Goal: Task Accomplishment & Management: Use online tool/utility

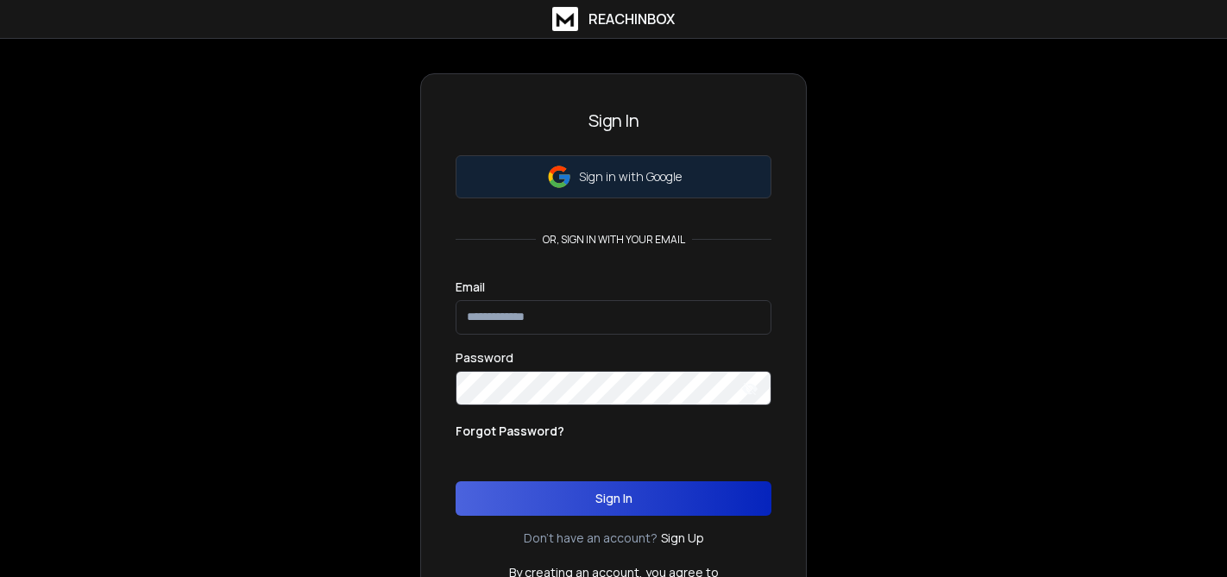
click at [620, 181] on p "Sign in with Google" at bounding box center [630, 176] width 103 height 17
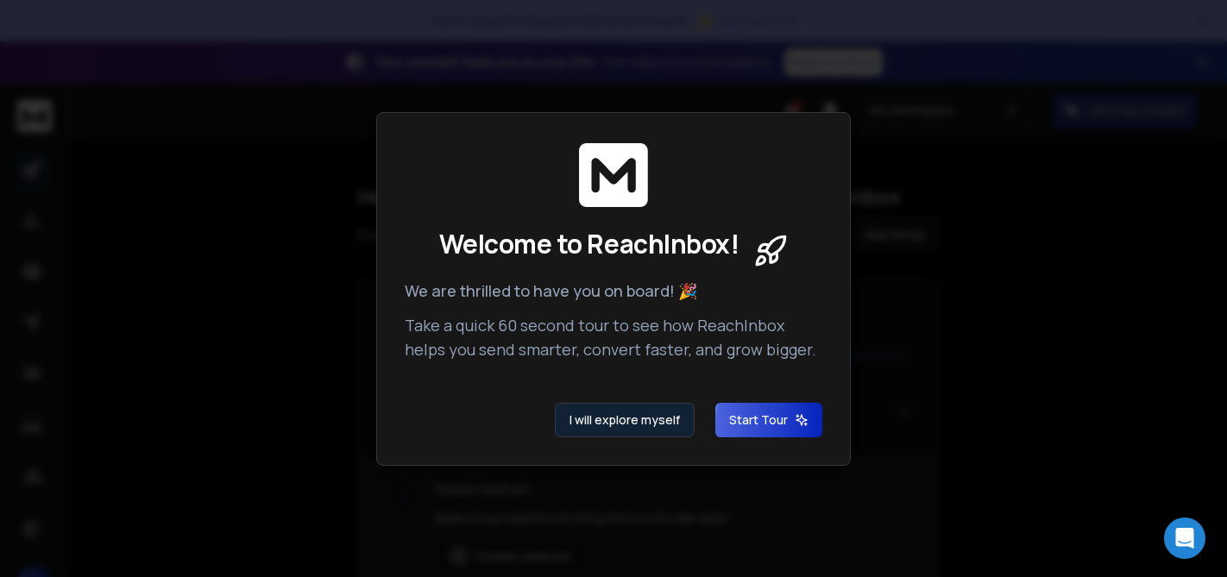
click at [641, 423] on button "I will explore myself" at bounding box center [625, 420] width 140 height 35
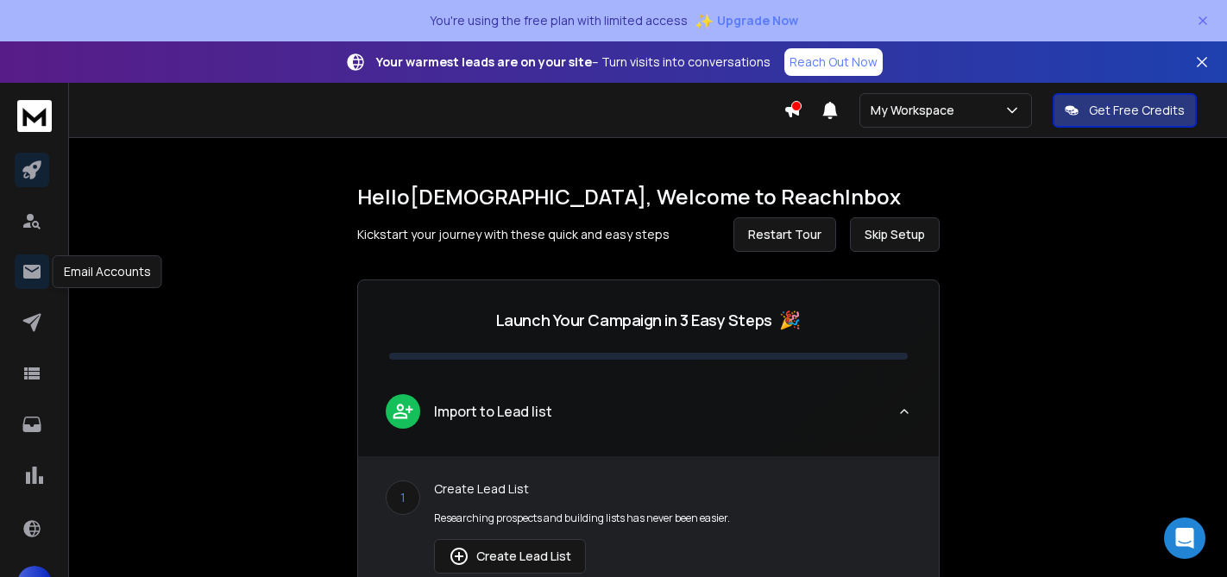
click at [35, 271] on icon at bounding box center [31, 272] width 17 height 14
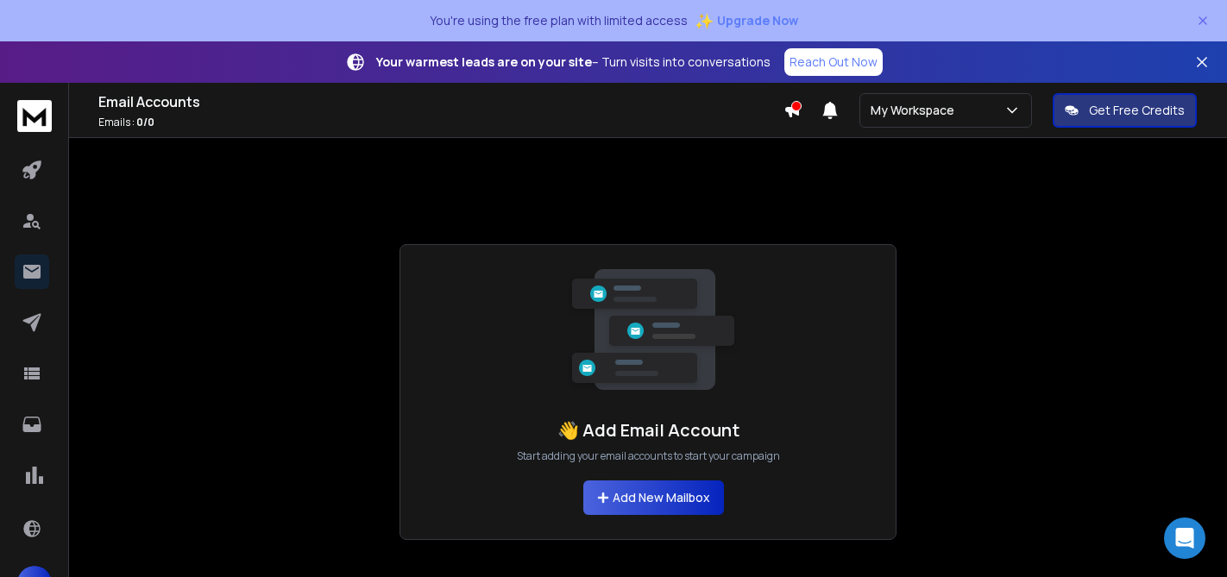
click at [643, 505] on button "Add New Mailbox" at bounding box center [653, 498] width 141 height 35
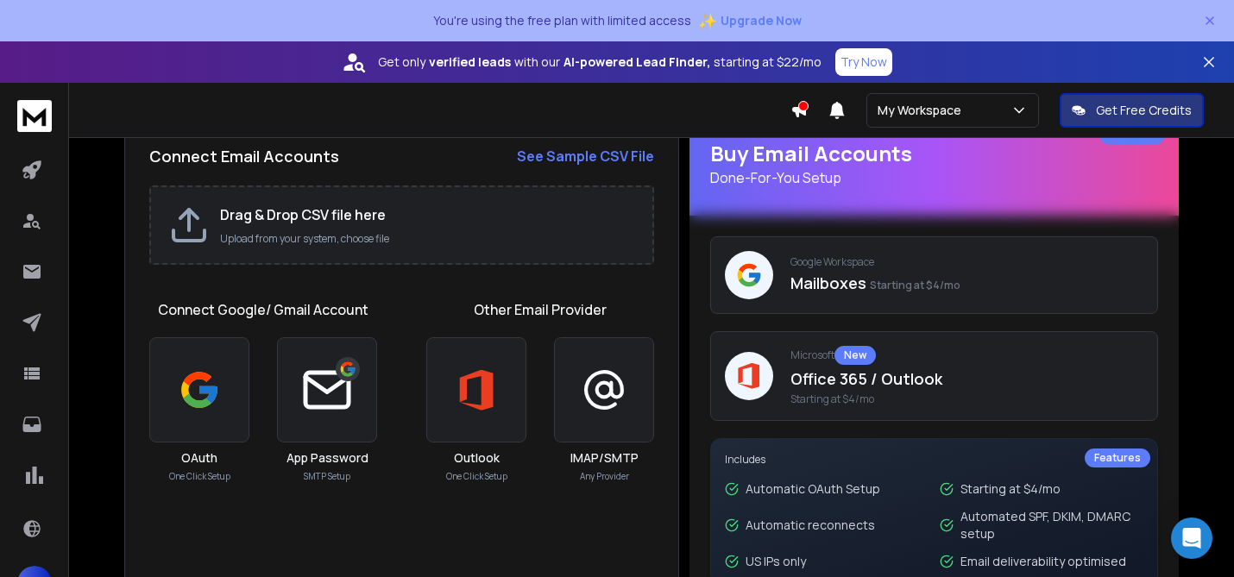
scroll to position [196, 0]
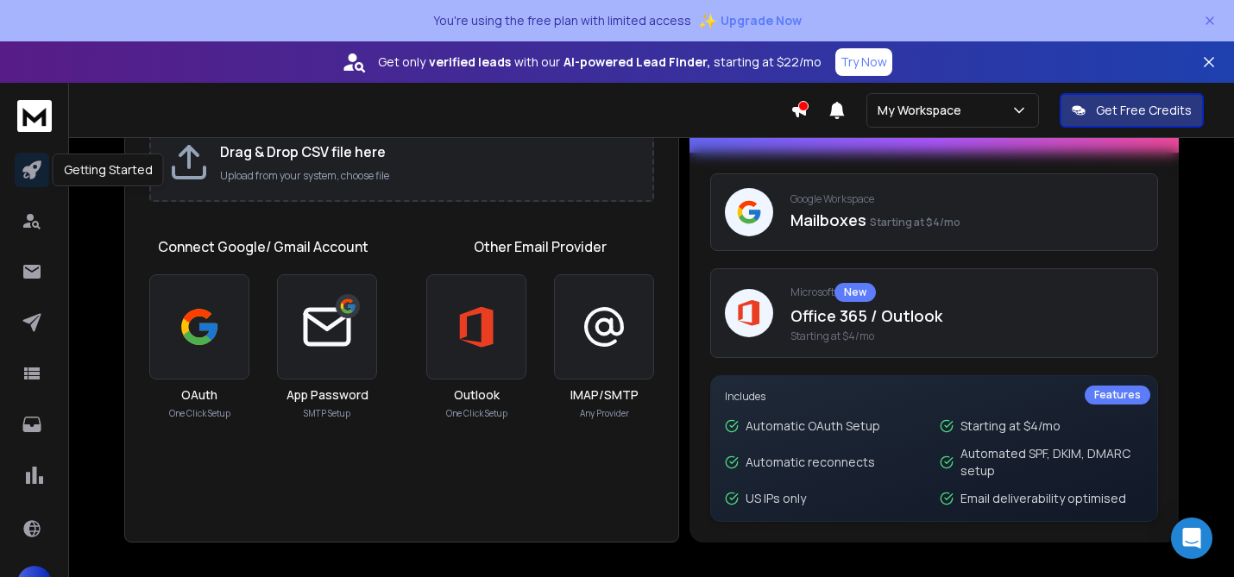
click at [33, 168] on icon at bounding box center [31, 169] width 19 height 19
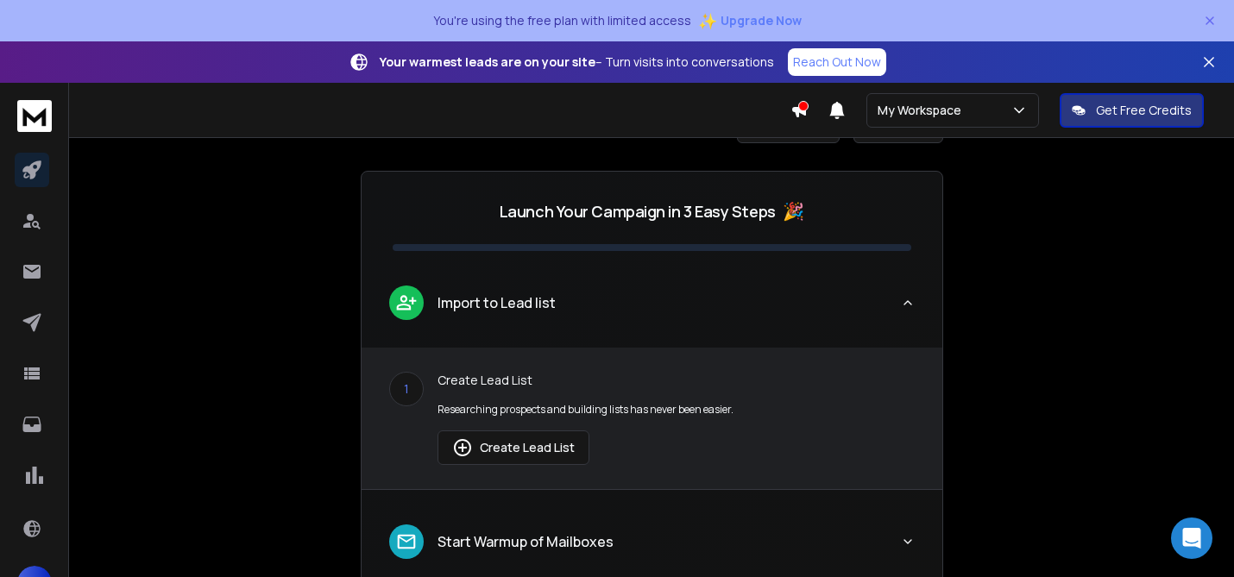
scroll to position [169, 0]
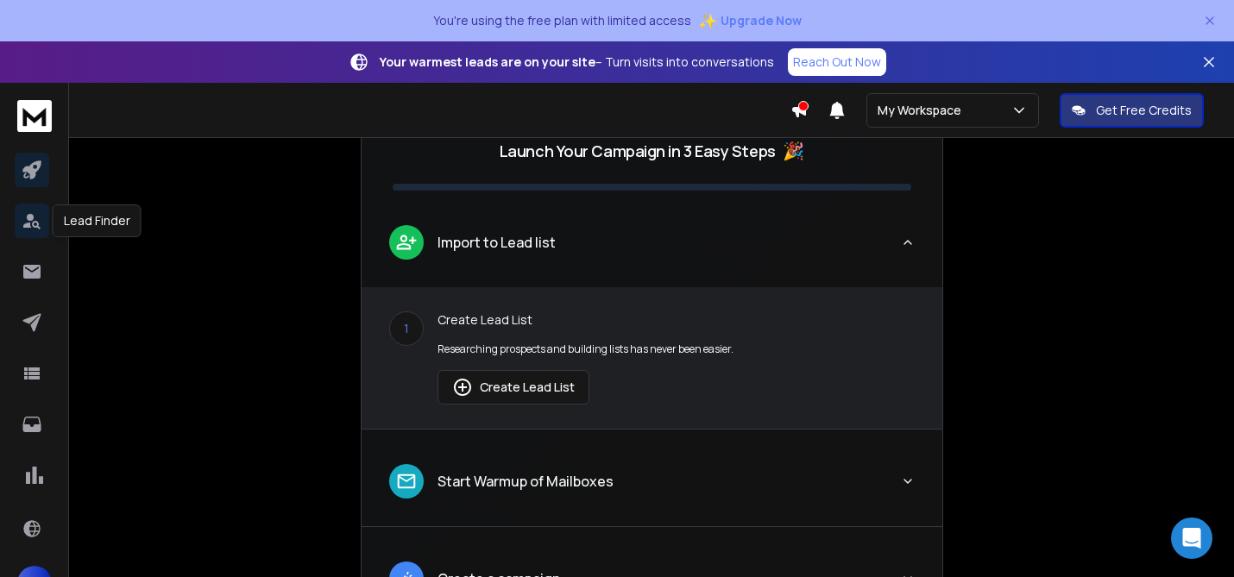
click at [28, 228] on icon at bounding box center [32, 221] width 21 height 21
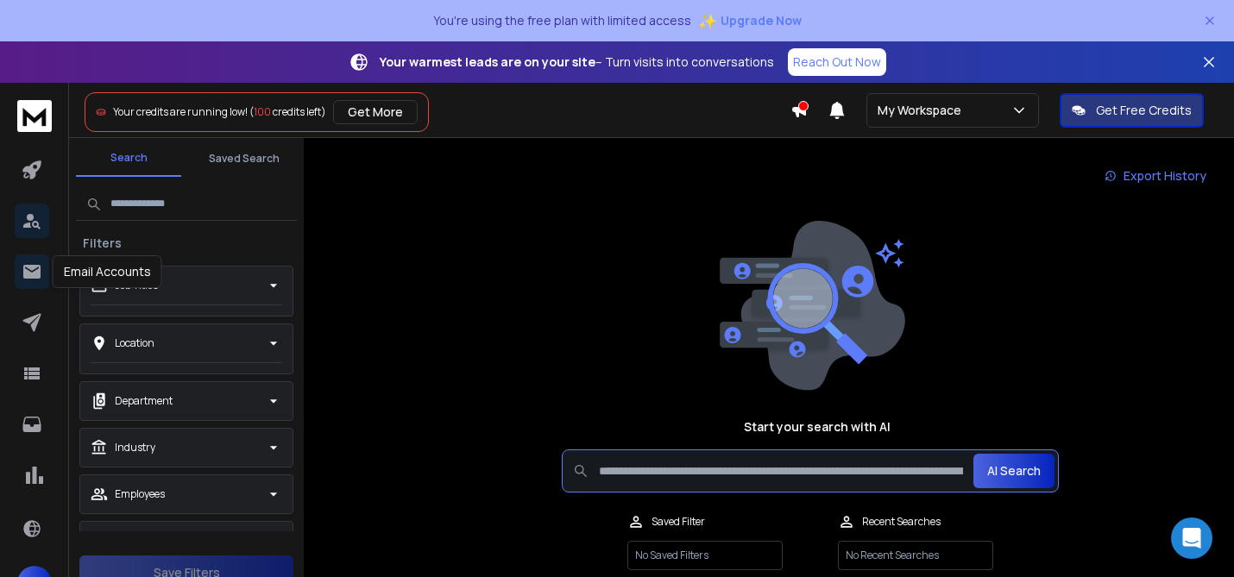
click at [30, 264] on icon at bounding box center [32, 271] width 21 height 21
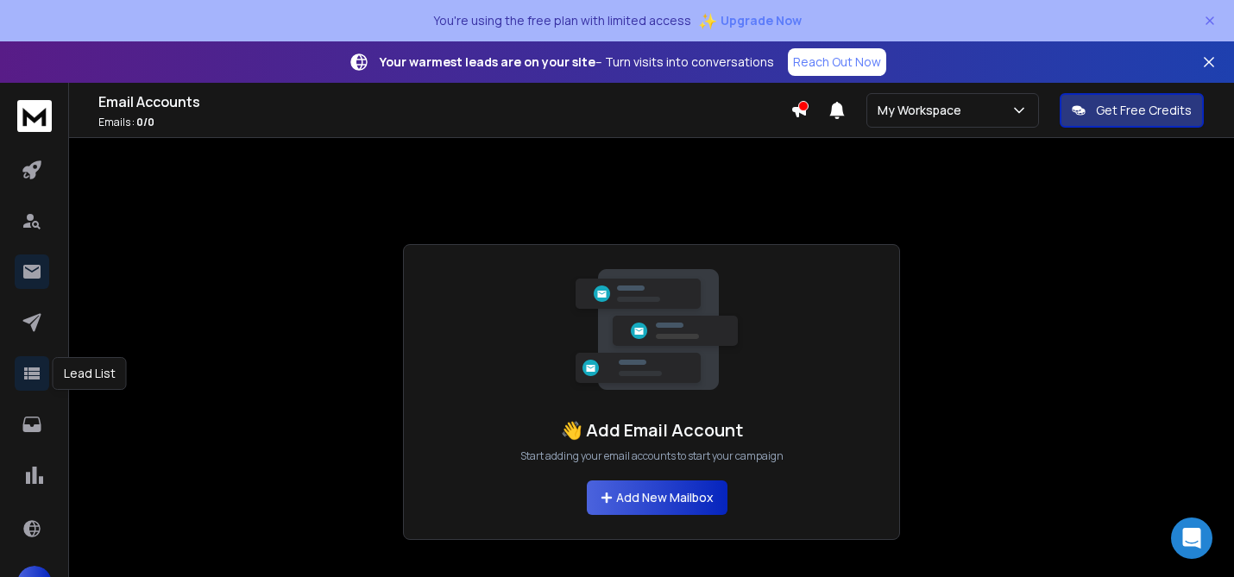
click at [35, 376] on icon at bounding box center [32, 374] width 16 height 12
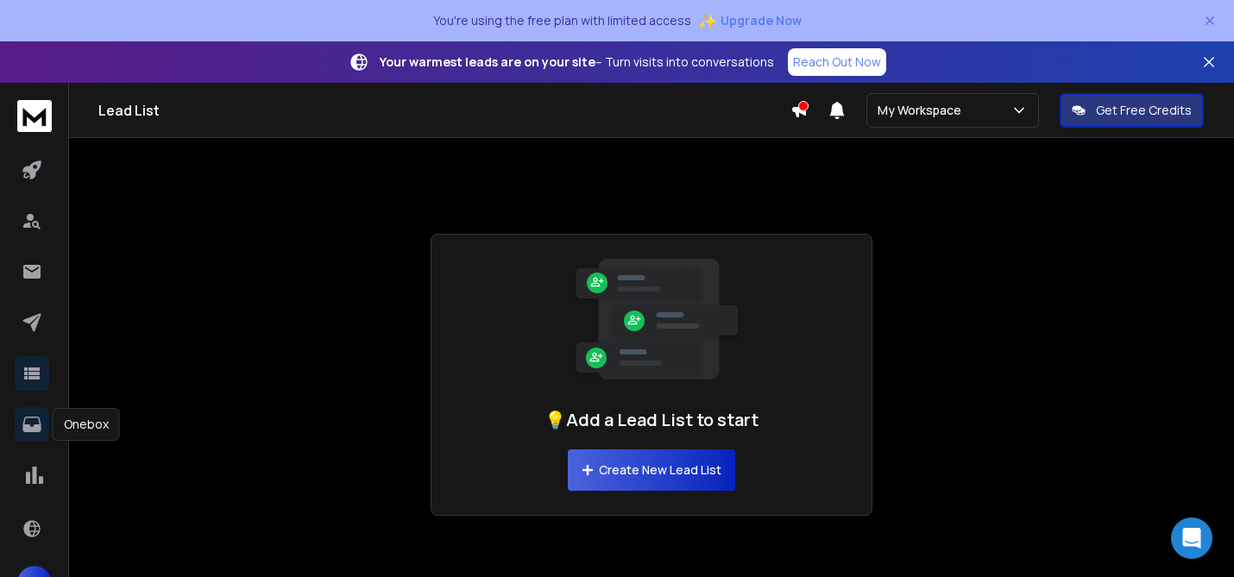
click at [37, 430] on icon at bounding box center [31, 425] width 18 height 16
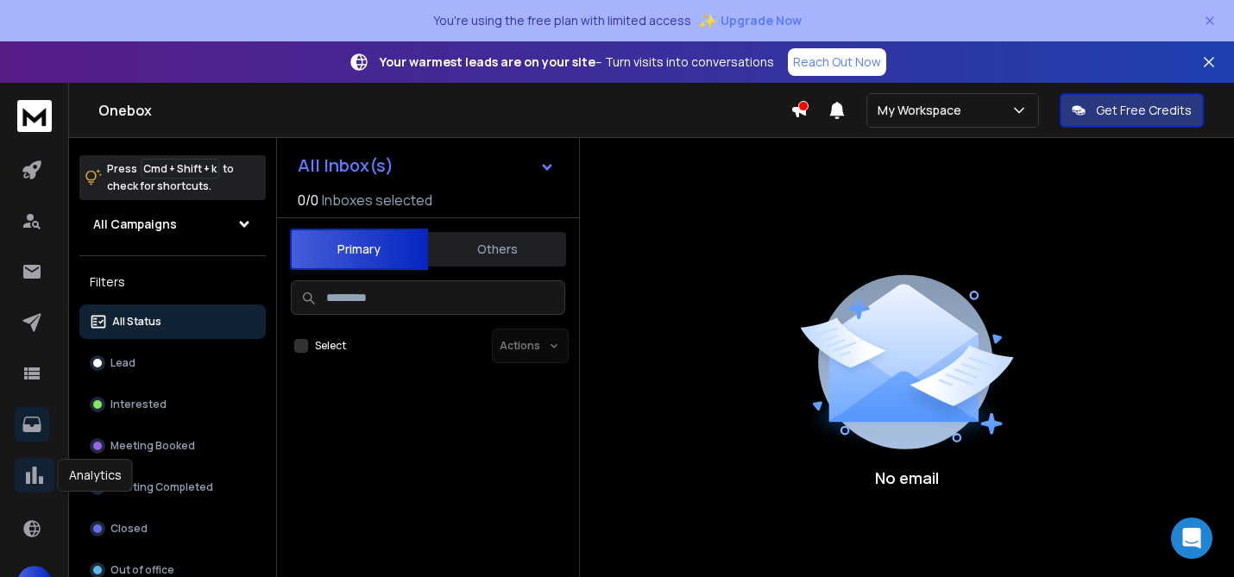
click at [33, 492] on link at bounding box center [35, 476] width 40 height 40
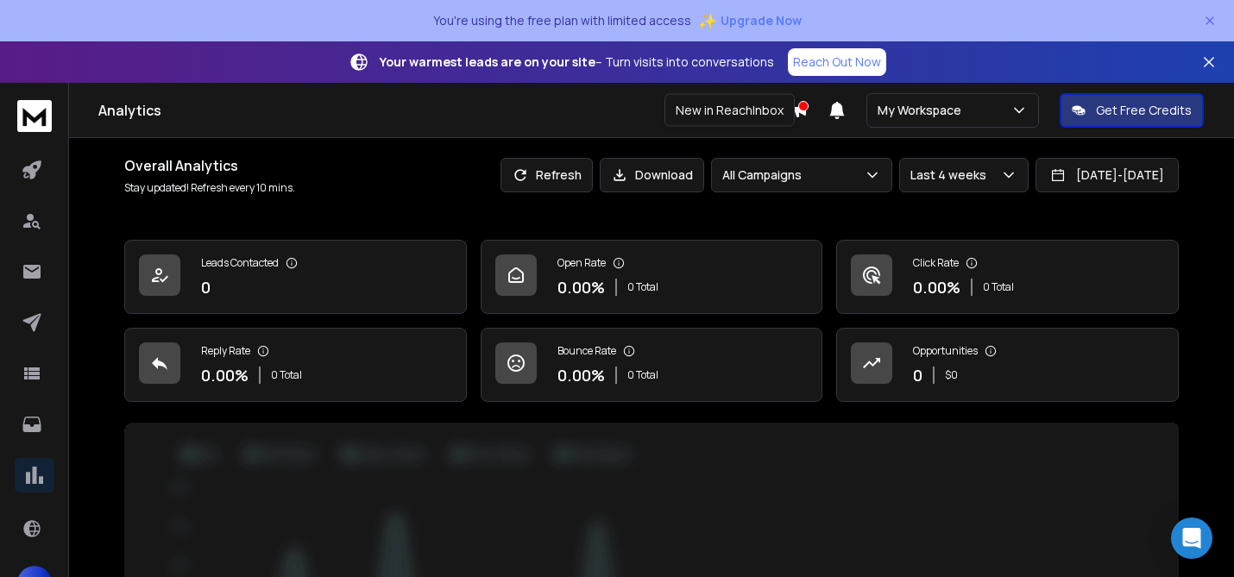
click at [807, 108] on div at bounding box center [803, 106] width 10 height 10
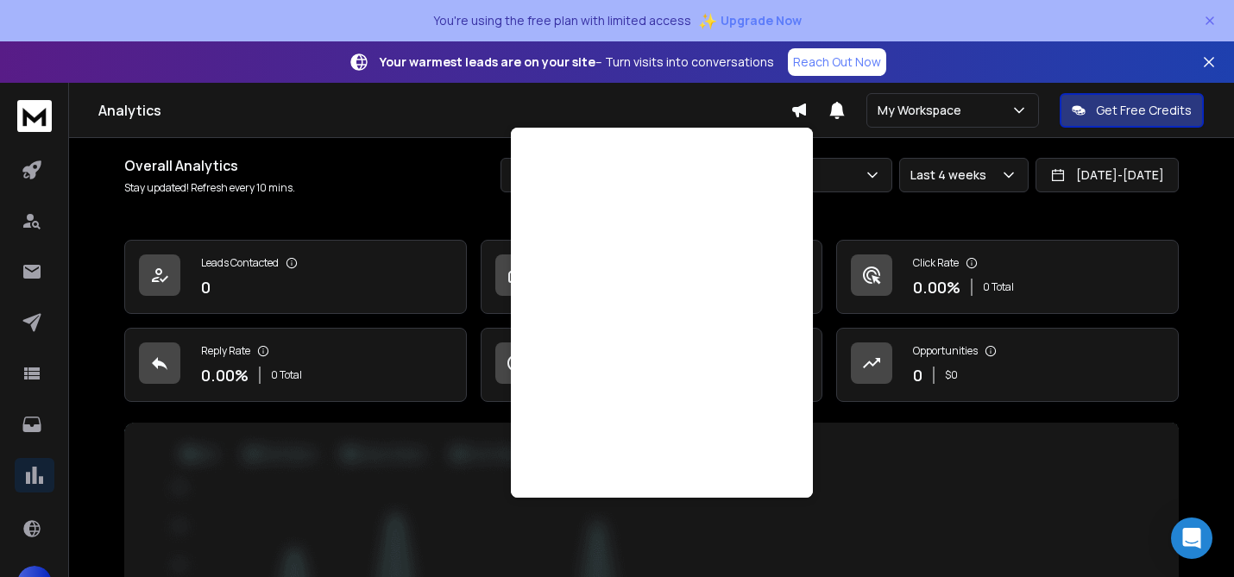
click at [1206, 57] on icon at bounding box center [1209, 62] width 16 height 16
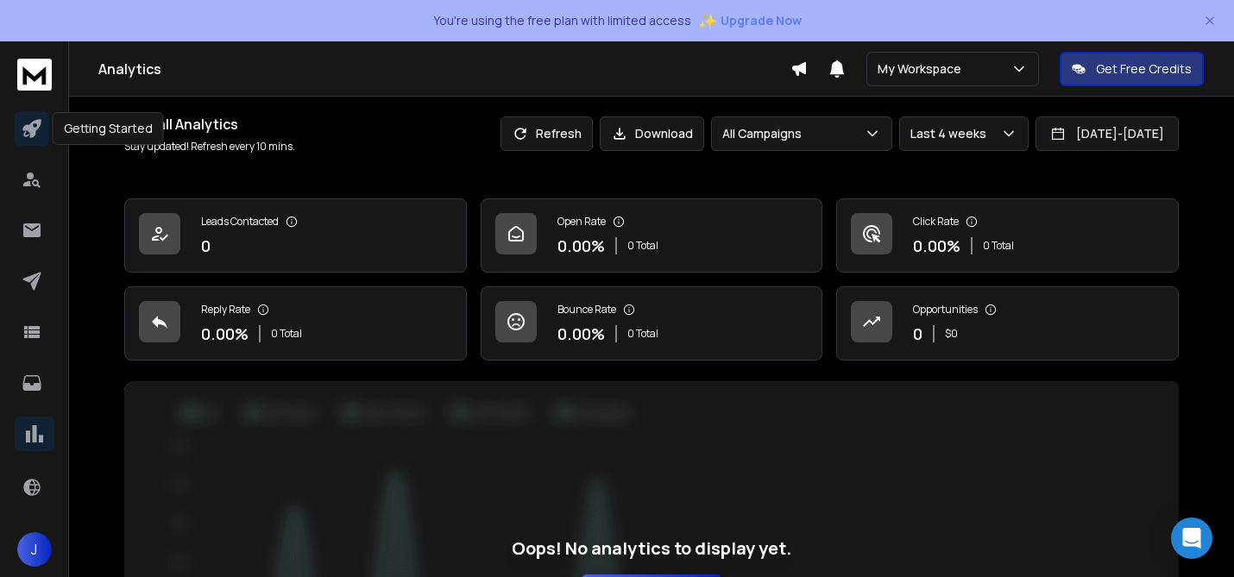
click at [28, 135] on icon at bounding box center [32, 128] width 21 height 21
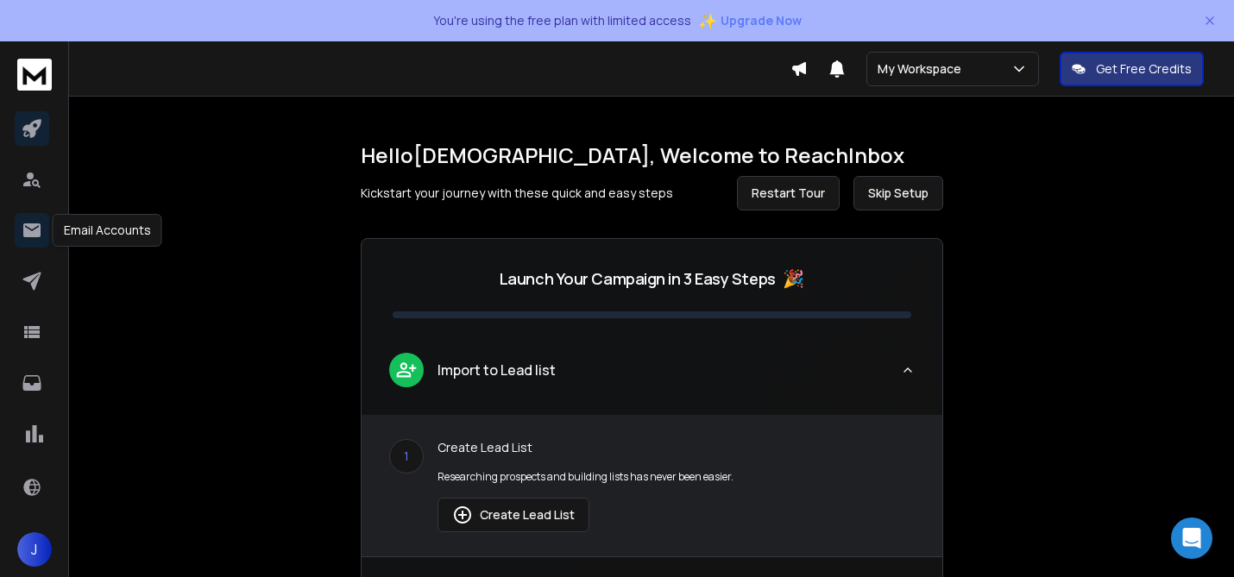
click at [31, 227] on icon at bounding box center [31, 230] width 17 height 14
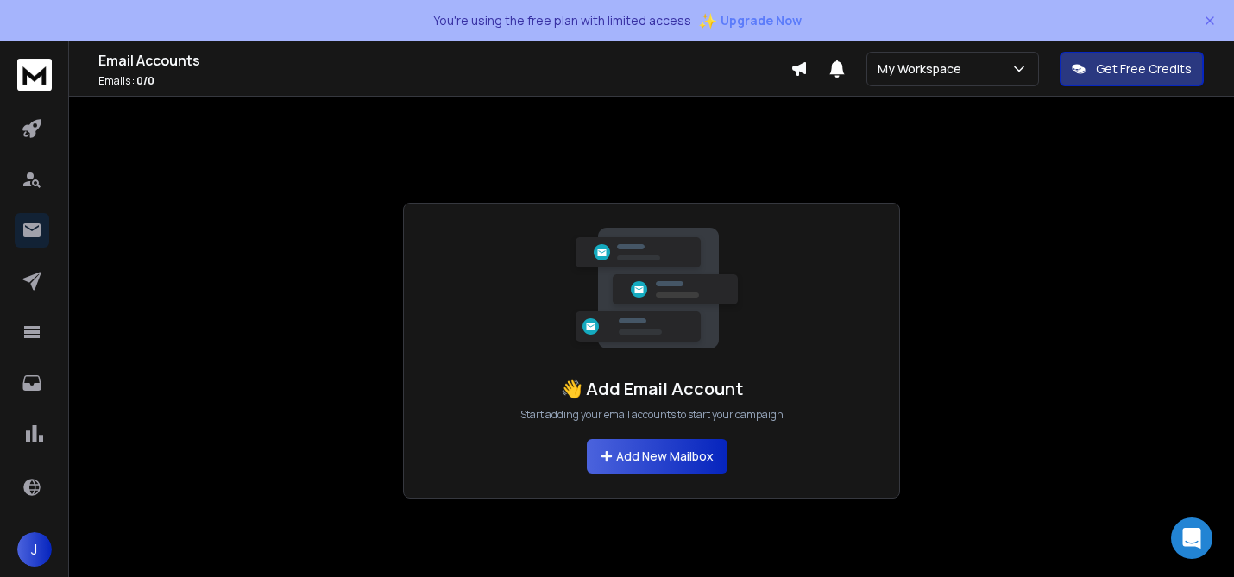
click at [647, 454] on button "Add New Mailbox" at bounding box center [657, 456] width 141 height 35
